Goal: Task Accomplishment & Management: Use online tool/utility

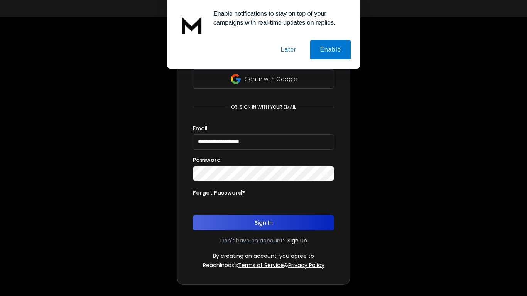
type input "**********"
click at [263, 222] on button "Sign In" at bounding box center [263, 222] width 141 height 15
